Goal: Navigation & Orientation: Find specific page/section

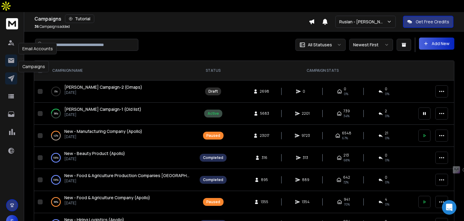
click at [6, 54] on link at bounding box center [11, 60] width 12 height 12
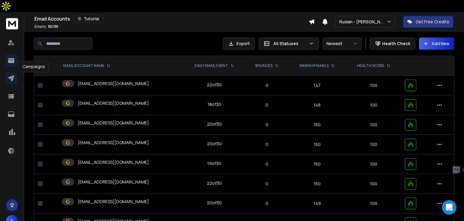
click at [9, 75] on icon at bounding box center [11, 78] width 7 height 7
